Goal: Task Accomplishment & Management: Complete application form

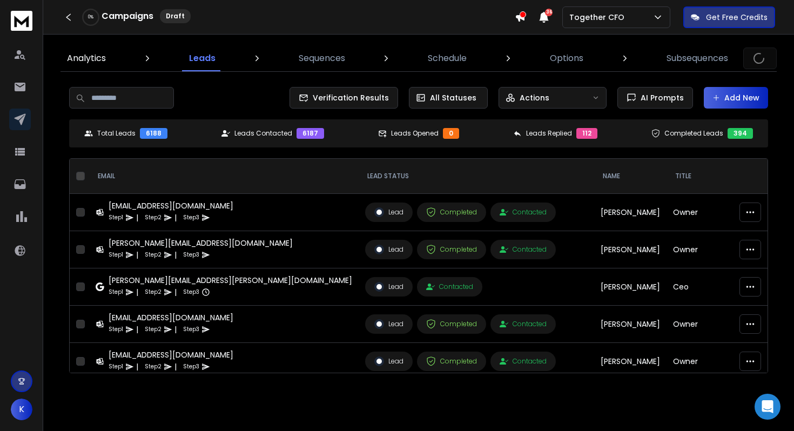
click at [98, 60] on p "Analytics" at bounding box center [86, 58] width 39 height 13
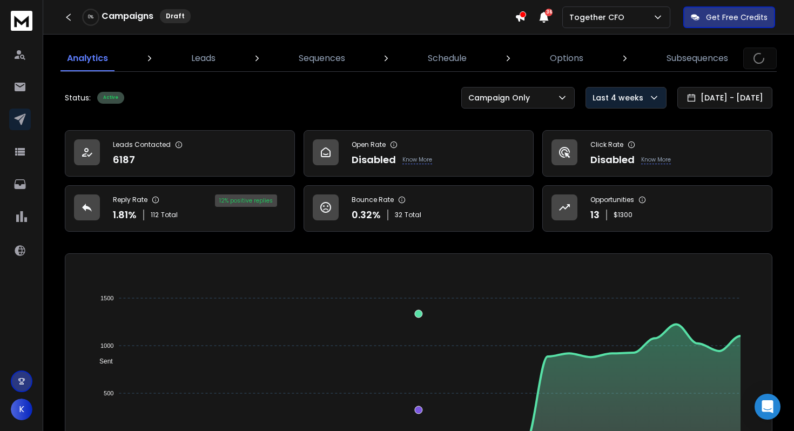
click at [592, 94] on p "Last 4 weeks" at bounding box center [619, 97] width 55 height 11
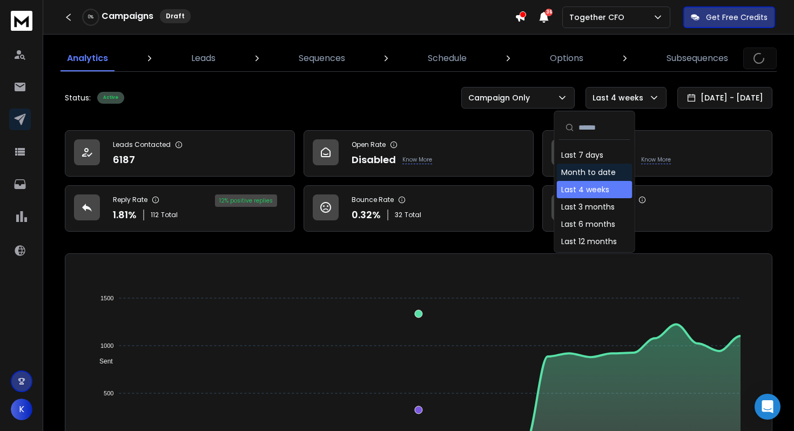
click at [573, 171] on div "Month to date" at bounding box center [588, 172] width 55 height 11
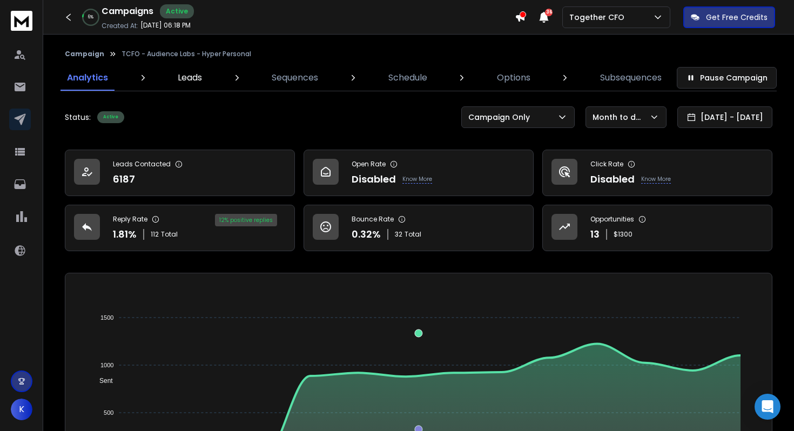
click at [191, 82] on p "Leads" at bounding box center [190, 77] width 24 height 13
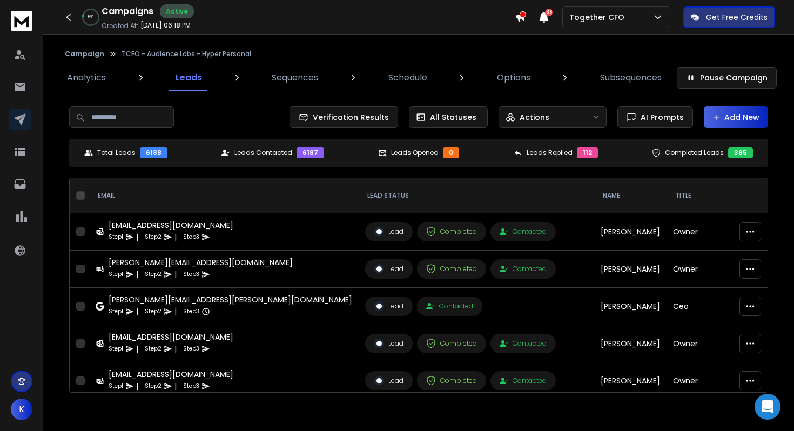
click at [734, 116] on button "Add New" at bounding box center [735, 117] width 64 height 22
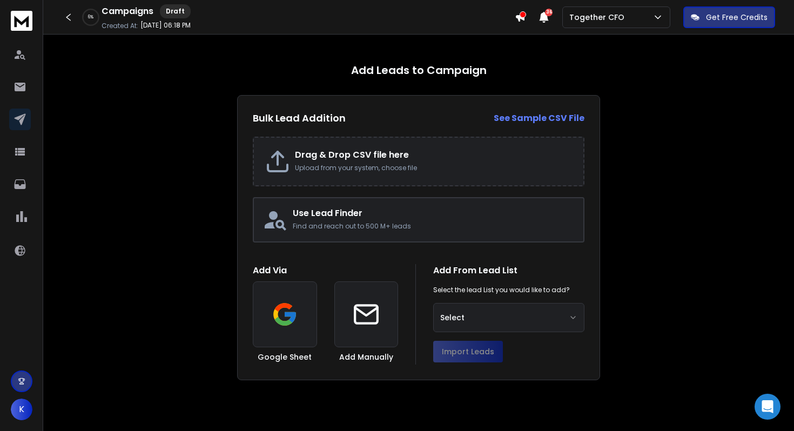
click at [414, 151] on h2 "Drag & Drop CSV file here" at bounding box center [433, 154] width 277 height 13
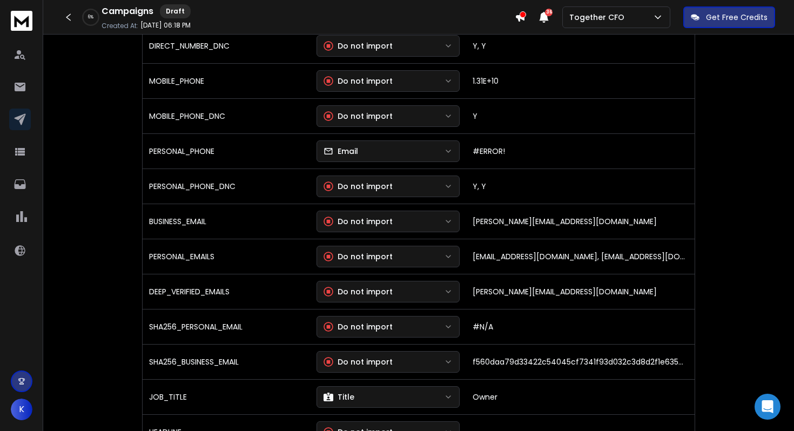
scroll to position [767, 0]
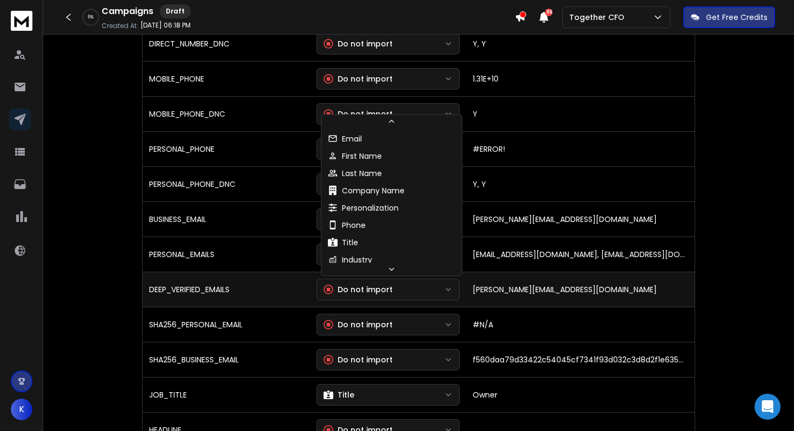
click at [365, 287] on div "Do not import" at bounding box center [357, 289] width 69 height 11
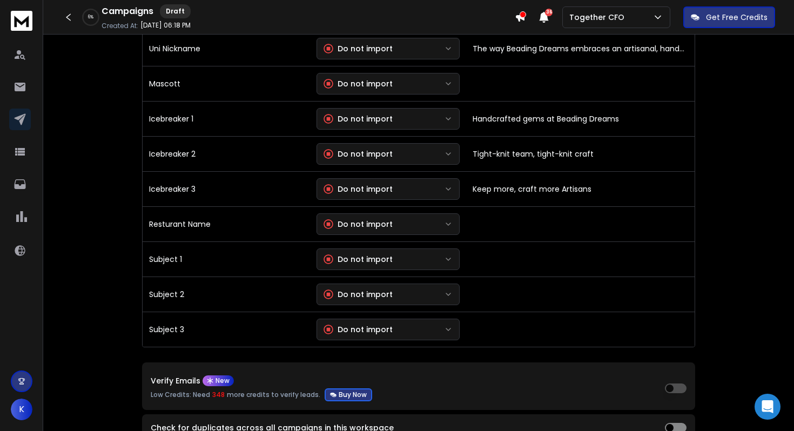
scroll to position [2799, 0]
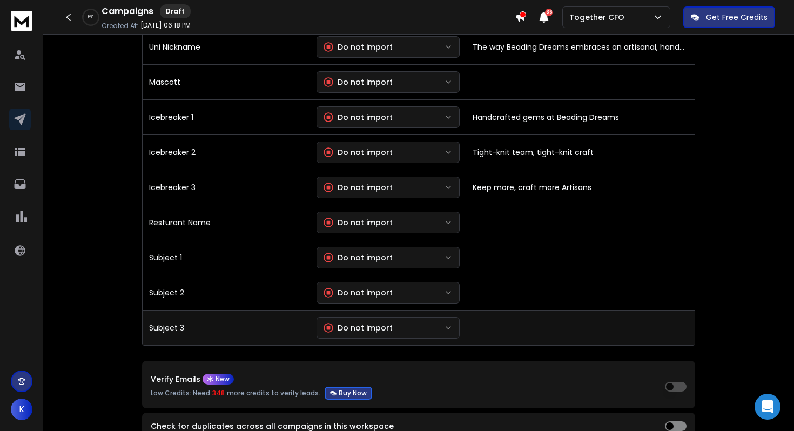
click at [346, 323] on div "Do not import" at bounding box center [357, 327] width 69 height 11
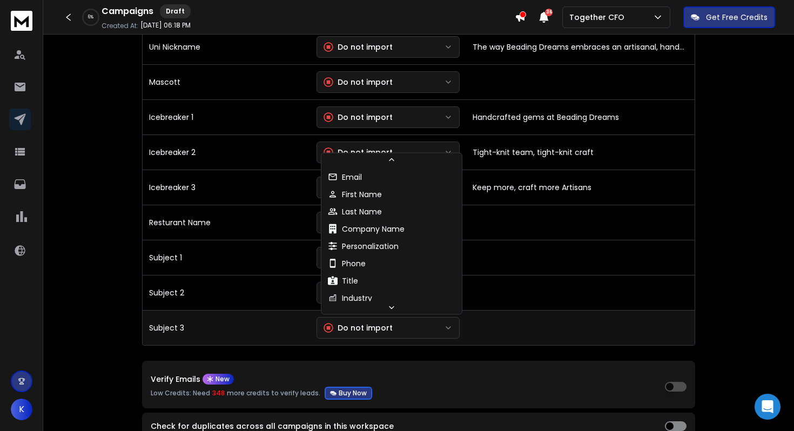
scroll to position [109, 0]
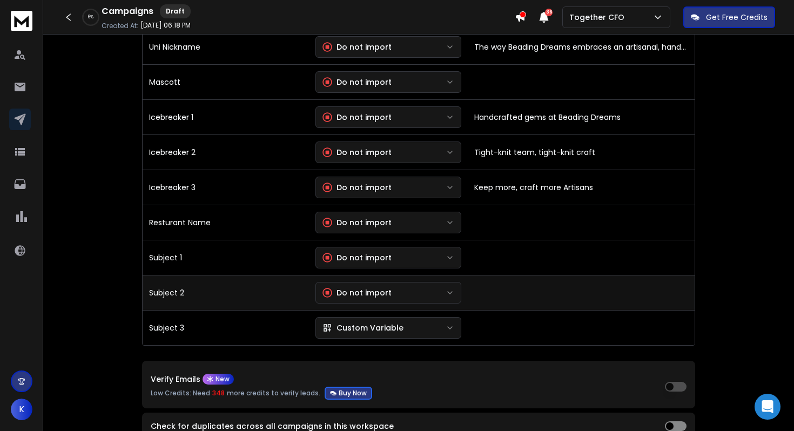
click at [357, 295] on div "Do not import" at bounding box center [356, 292] width 69 height 11
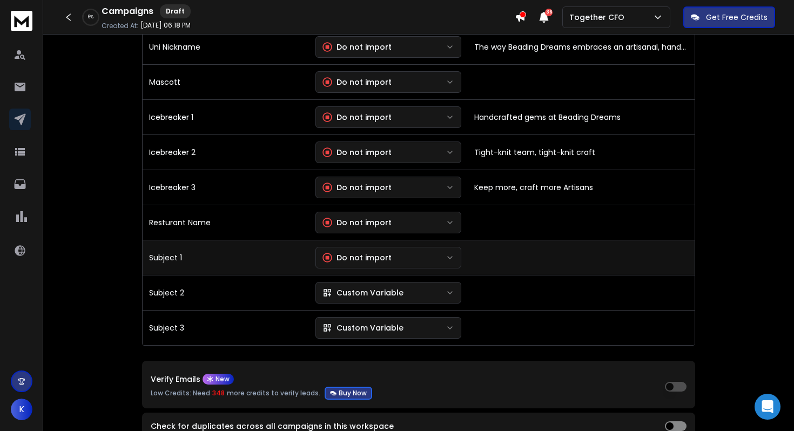
click at [371, 258] on div "Do not import" at bounding box center [356, 257] width 69 height 11
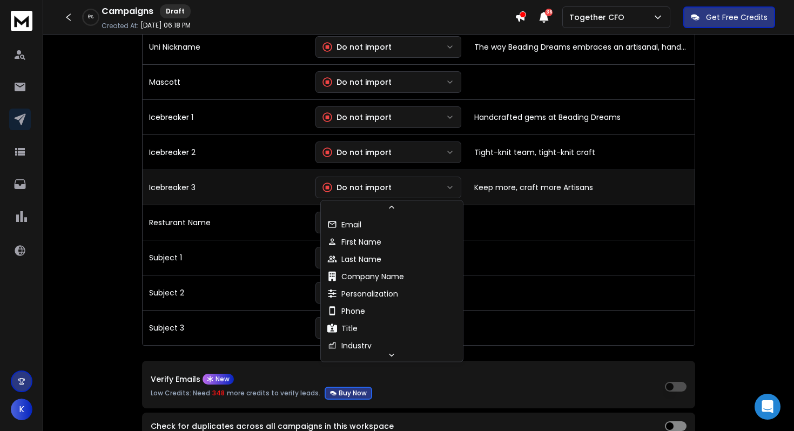
click at [382, 189] on div "Do not import" at bounding box center [356, 187] width 69 height 11
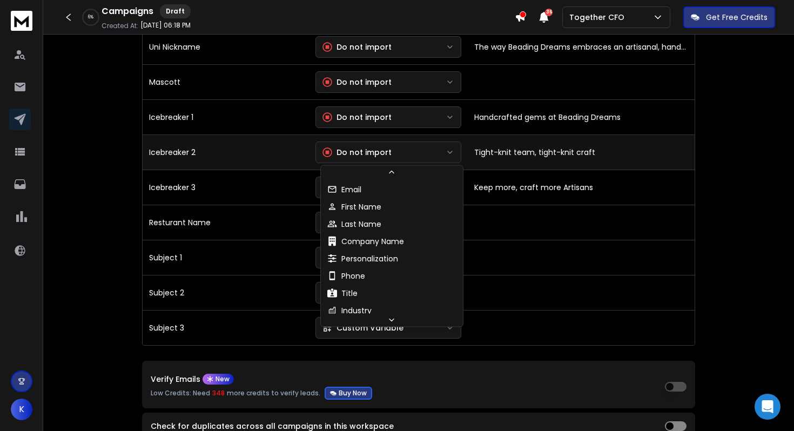
click at [390, 152] on div "Do not import" at bounding box center [356, 152] width 69 height 11
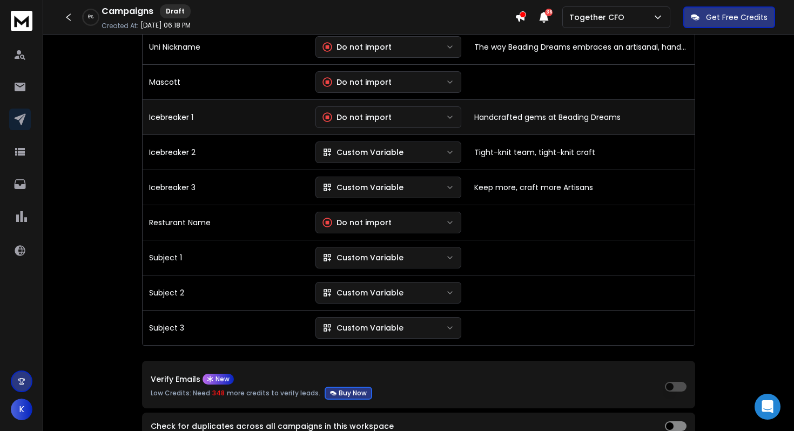
click at [391, 112] on div "Do not import" at bounding box center [356, 117] width 69 height 11
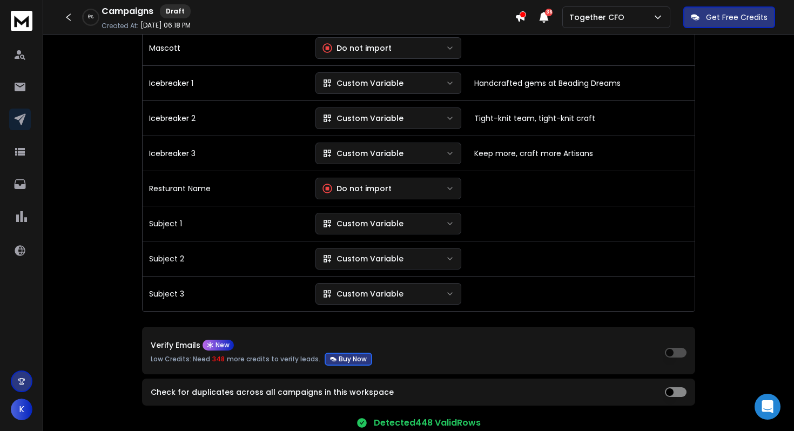
scroll to position [2881, 0]
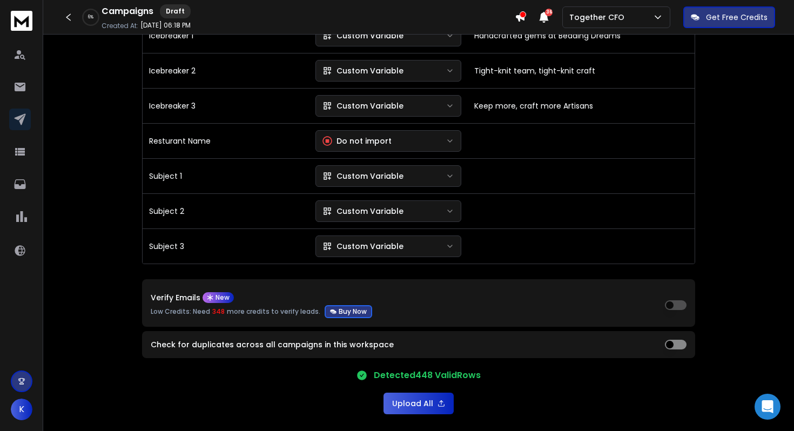
click at [674, 347] on button "Check for duplicates across all campaigns in this workspace" at bounding box center [676, 345] width 22 height 10
click at [420, 398] on button "Upload All" at bounding box center [418, 403] width 70 height 22
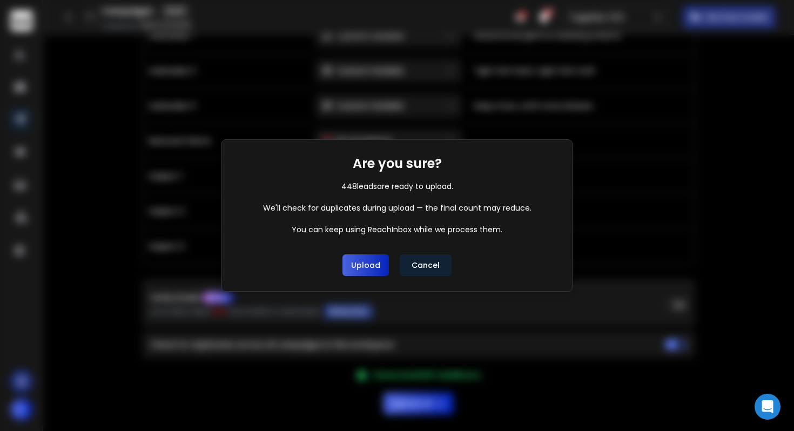
click at [358, 261] on button "Upload" at bounding box center [365, 265] width 46 height 22
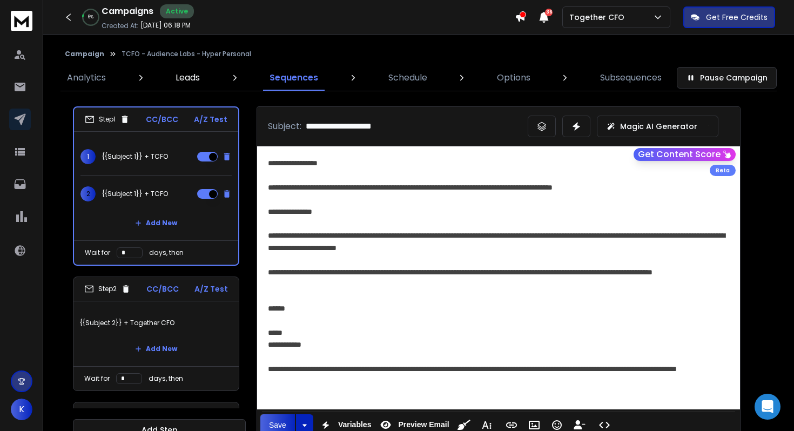
click at [187, 77] on p "Leads" at bounding box center [187, 77] width 24 height 13
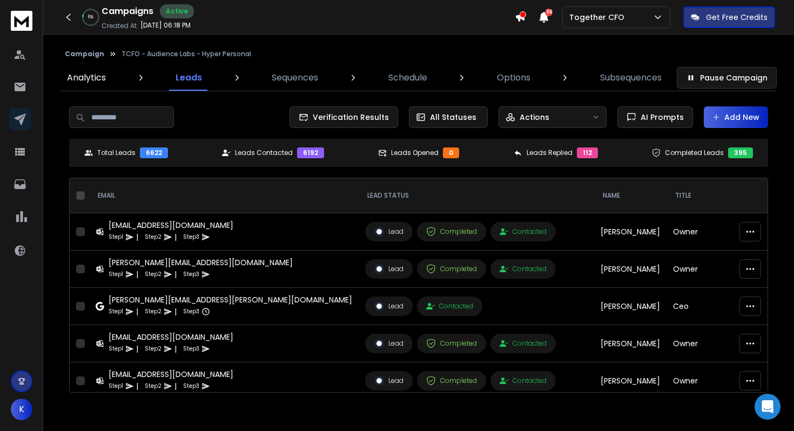
click at [85, 73] on p "Analytics" at bounding box center [86, 77] width 39 height 13
